Goal: Task Accomplishment & Management: Manage account settings

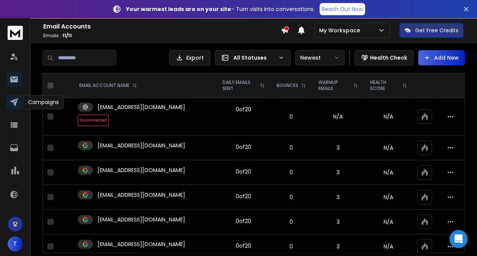
click at [14, 102] on icon at bounding box center [14, 102] width 8 height 8
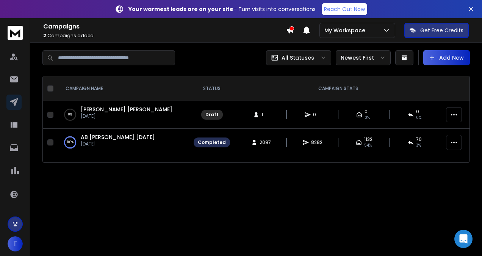
click at [454, 116] on icon "button" at bounding box center [454, 115] width 8 height 8
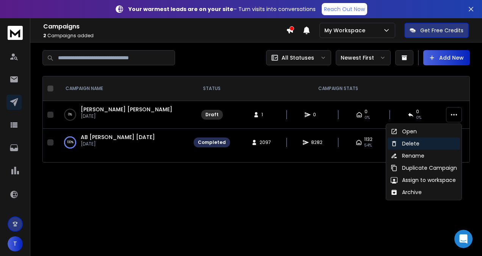
click at [410, 139] on div "Delete" at bounding box center [424, 143] width 72 height 12
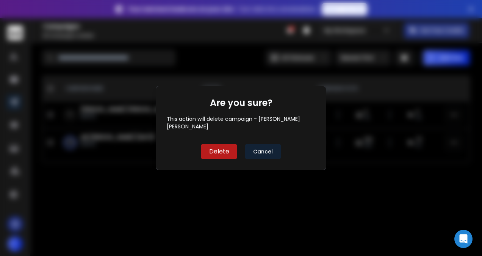
click at [222, 146] on button "Delete" at bounding box center [219, 151] width 36 height 15
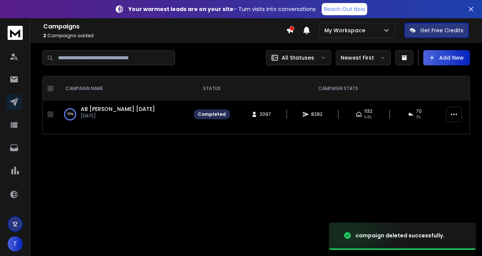
click at [128, 145] on div "Your warmest leads are on your site – Turn visits into conversations Reach Out …" at bounding box center [241, 128] width 482 height 256
